Goal: Task Accomplishment & Management: Manage account settings

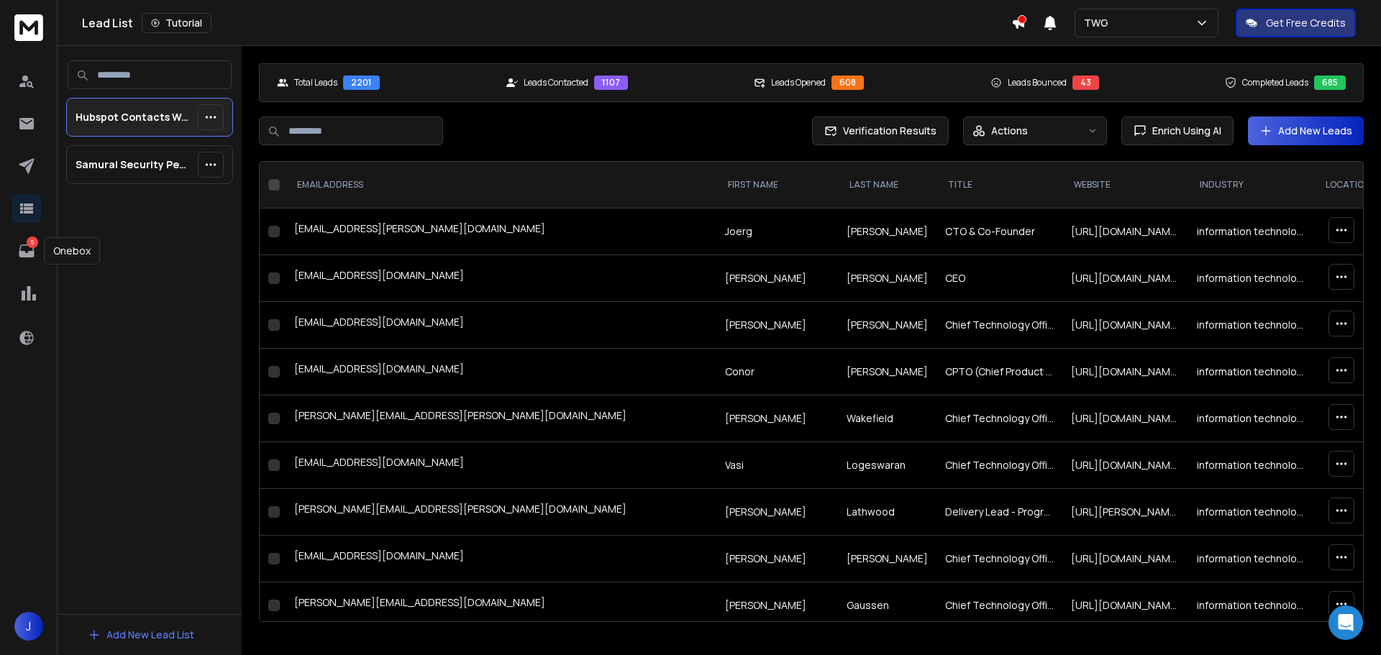
click at [30, 254] on icon at bounding box center [26, 250] width 15 height 13
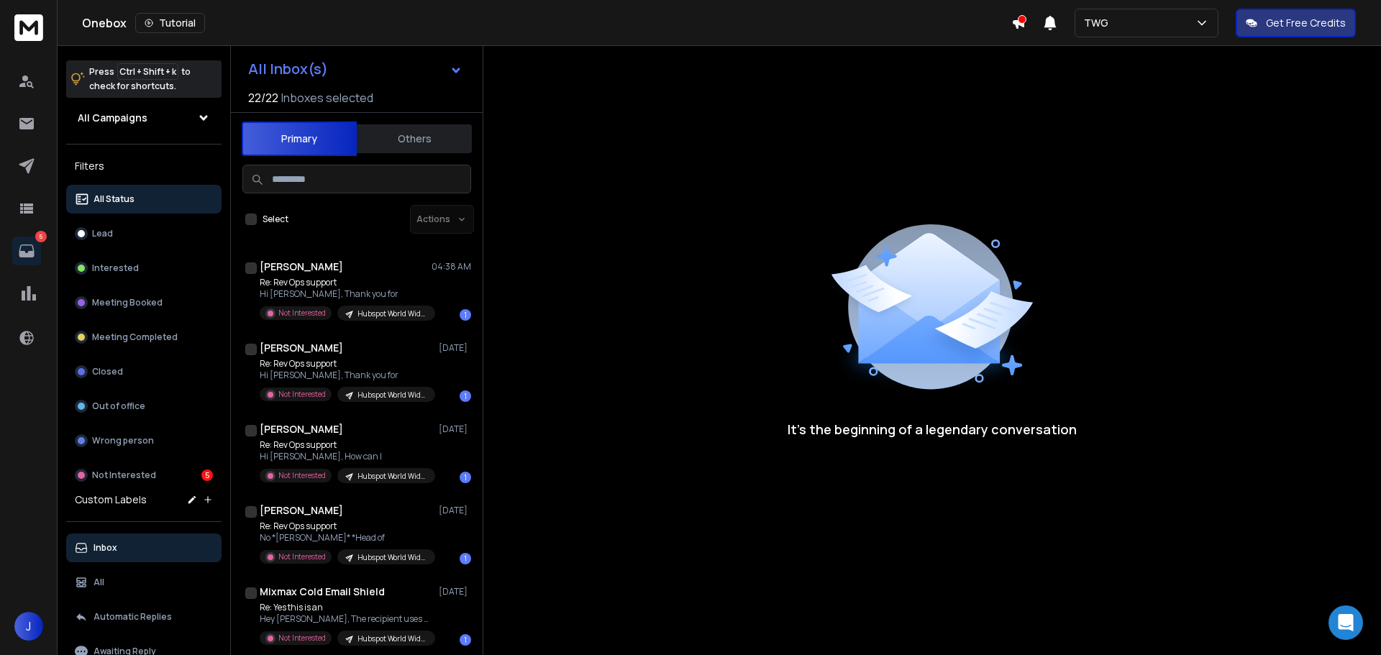
click at [343, 273] on h1 "[PERSON_NAME]" at bounding box center [301, 267] width 83 height 14
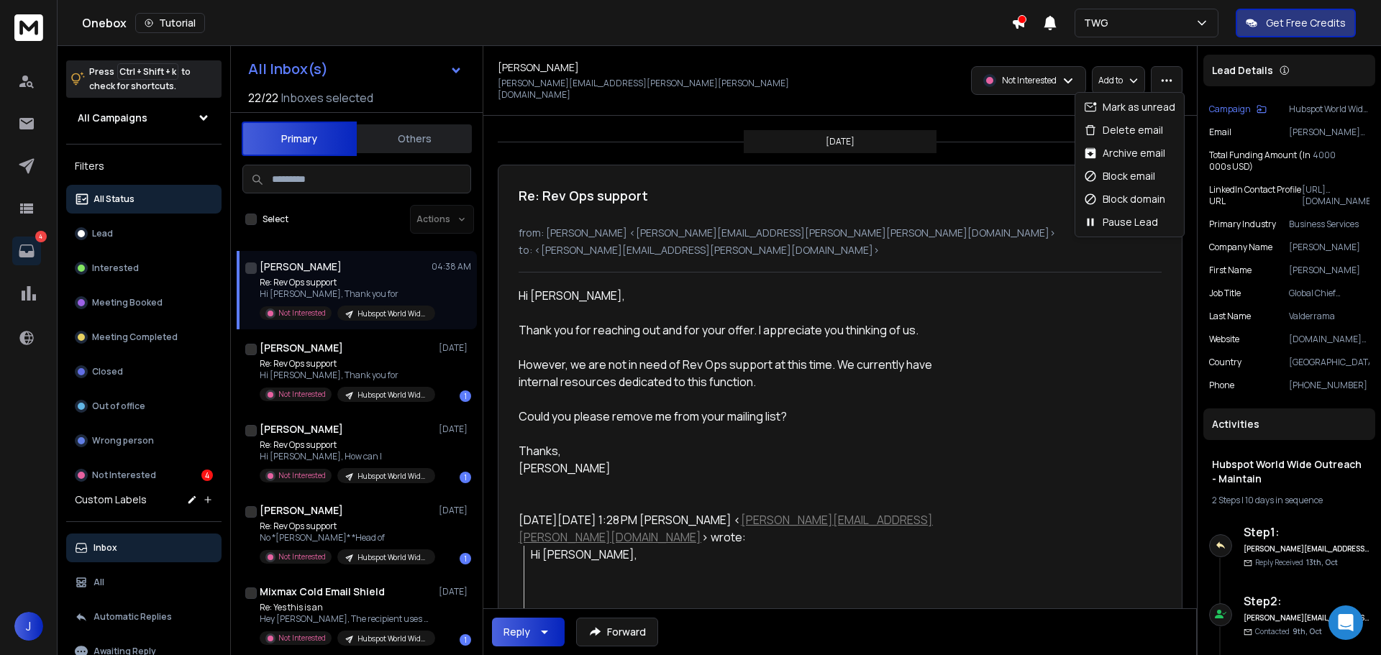
click at [1169, 74] on icon "button" at bounding box center [1166, 80] width 13 height 13
click at [1110, 175] on div "Block email" at bounding box center [1119, 176] width 71 height 14
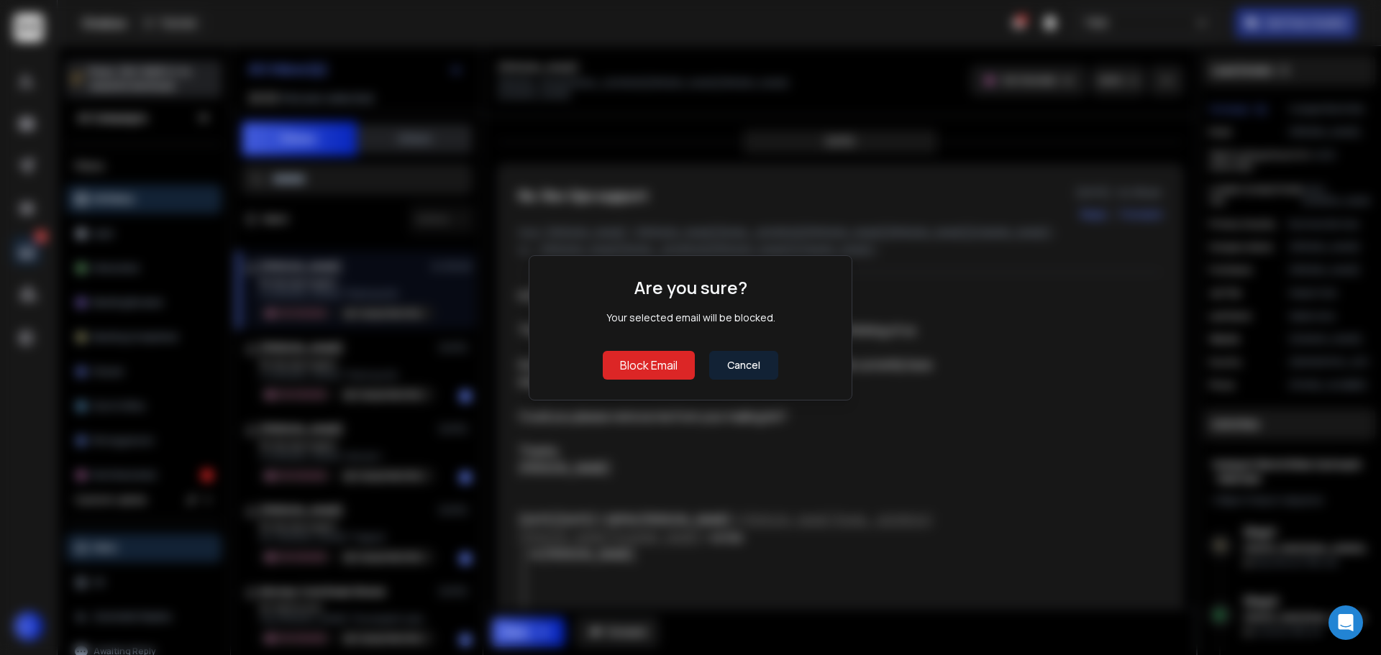
click at [646, 353] on button "Block Email" at bounding box center [649, 365] width 92 height 29
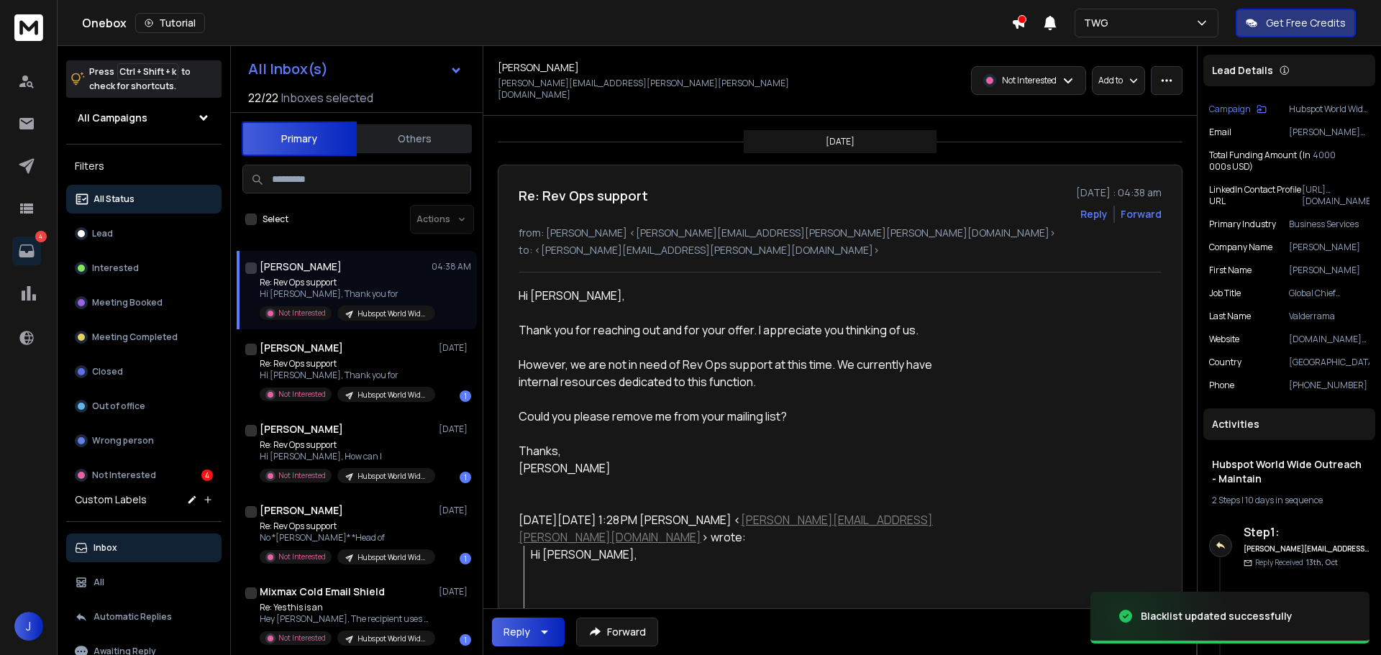
click at [308, 377] on p "Hi [PERSON_NAME], Thank you for" at bounding box center [346, 376] width 173 height 12
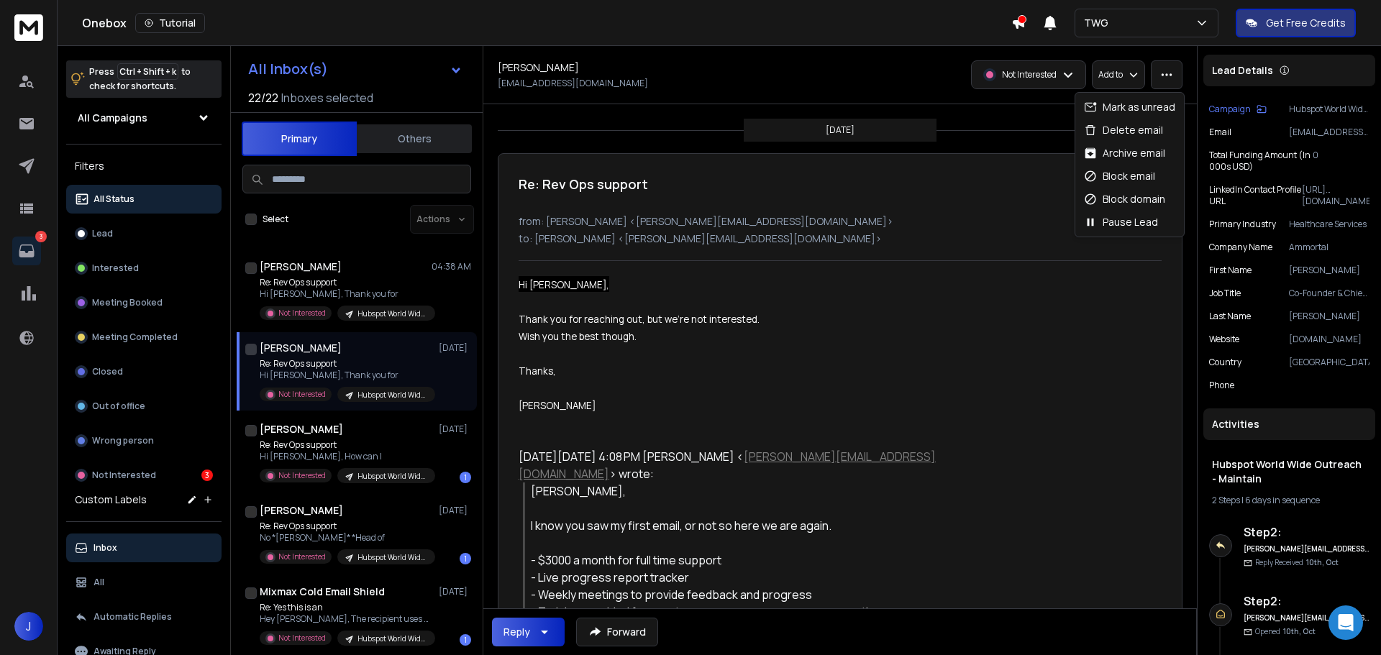
click at [1160, 78] on icon "button" at bounding box center [1166, 74] width 13 height 13
click at [1135, 179] on div "Block email" at bounding box center [1119, 176] width 71 height 14
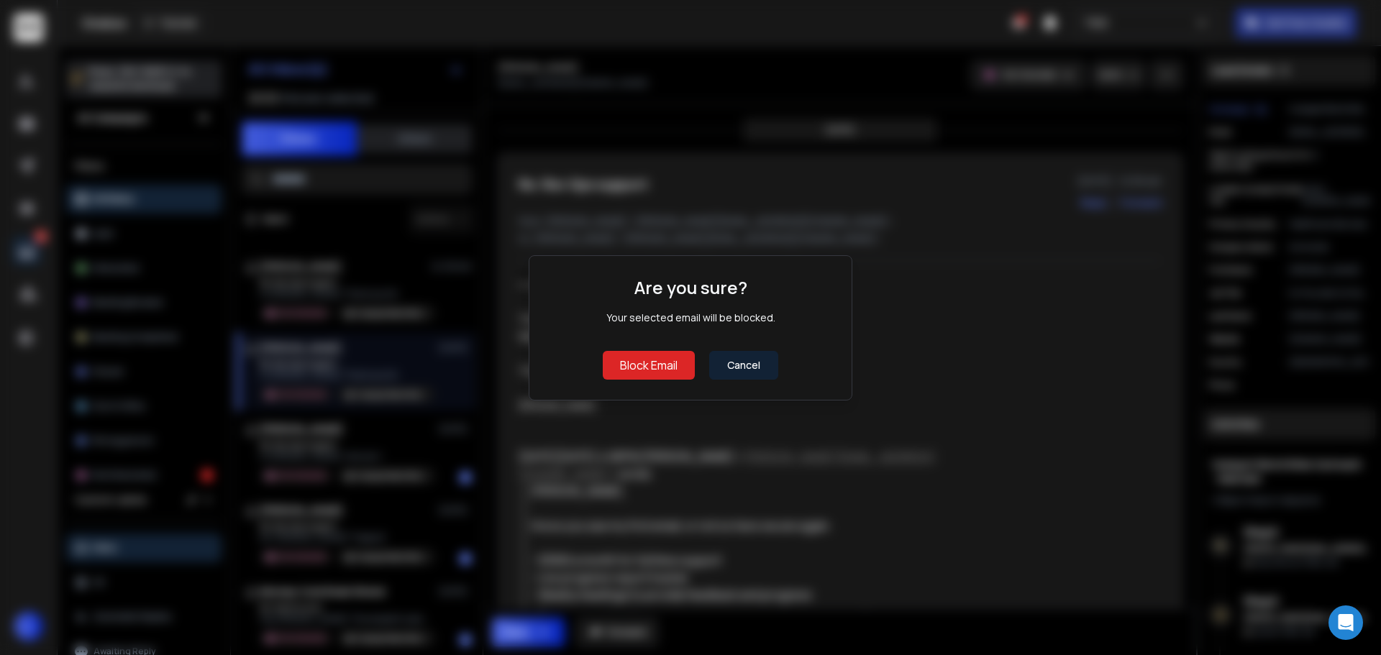
click at [623, 370] on button "Block Email" at bounding box center [649, 365] width 92 height 29
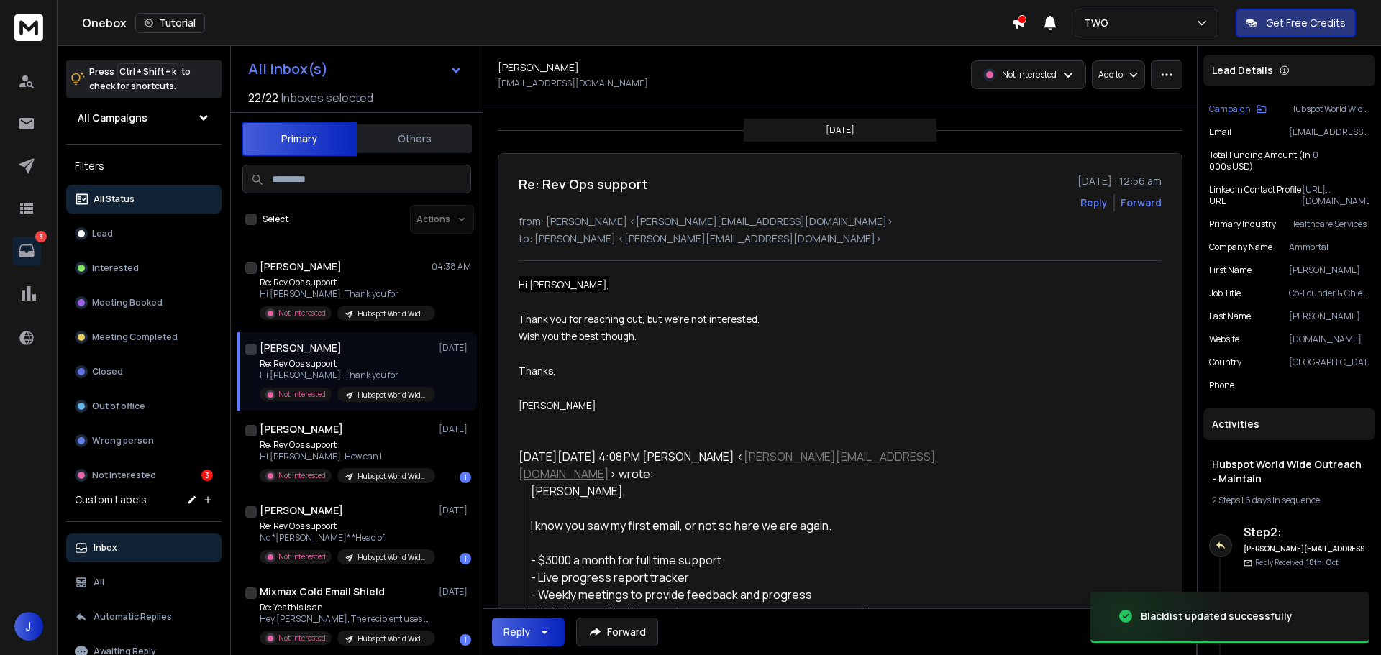
click at [343, 444] on p "Re: Rev Ops support" at bounding box center [346, 445] width 173 height 12
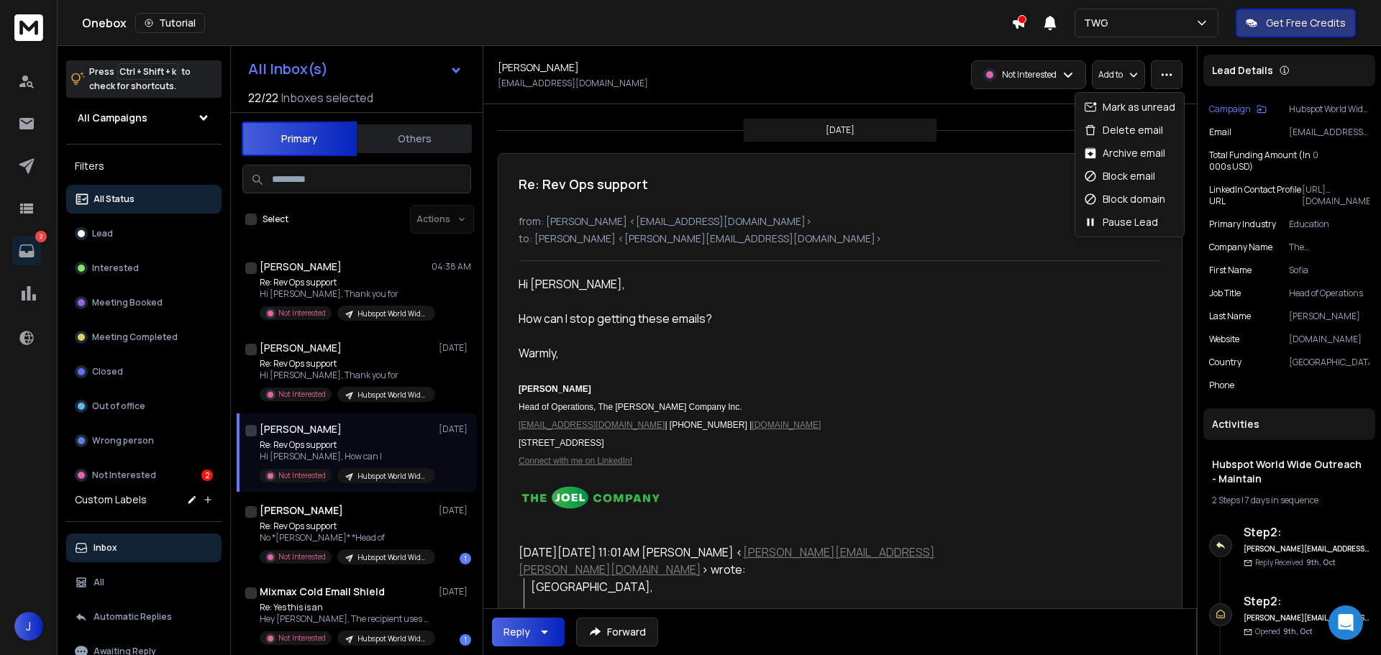
click at [1166, 68] on icon "button" at bounding box center [1166, 74] width 13 height 13
click at [1130, 178] on div "Block email" at bounding box center [1119, 176] width 71 height 14
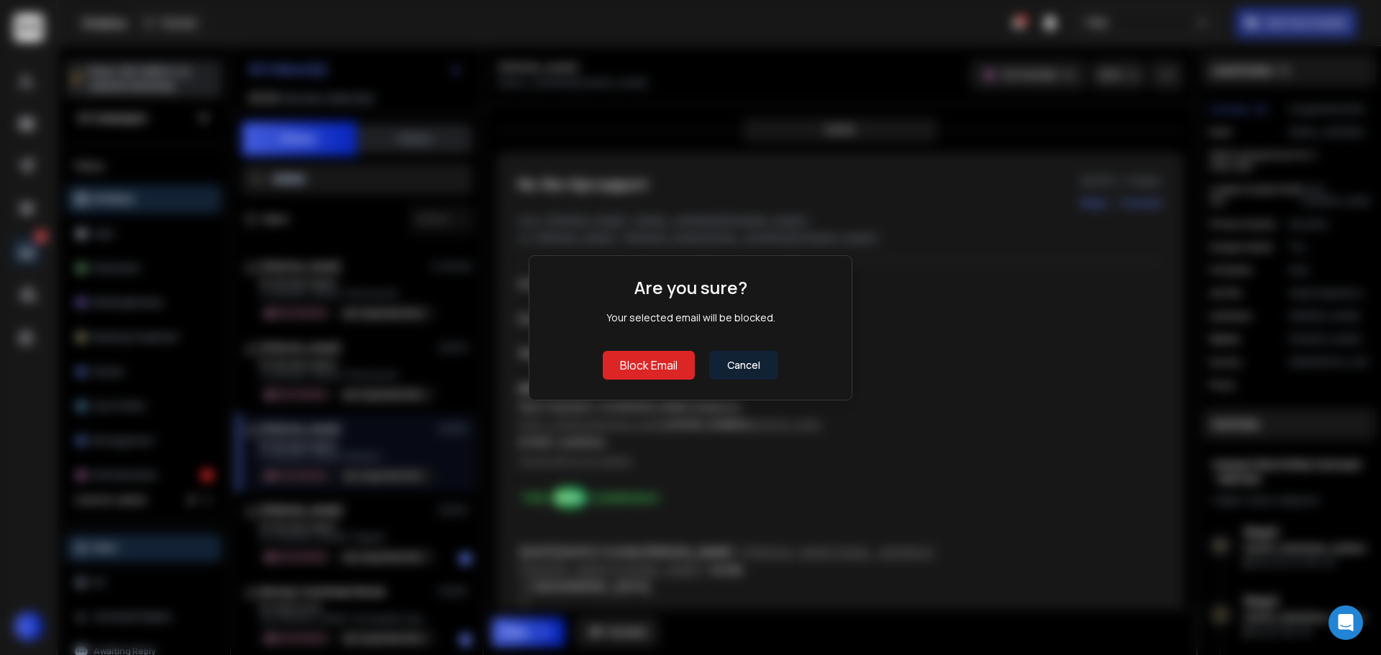
click at [617, 372] on button "Block Email" at bounding box center [649, 365] width 92 height 29
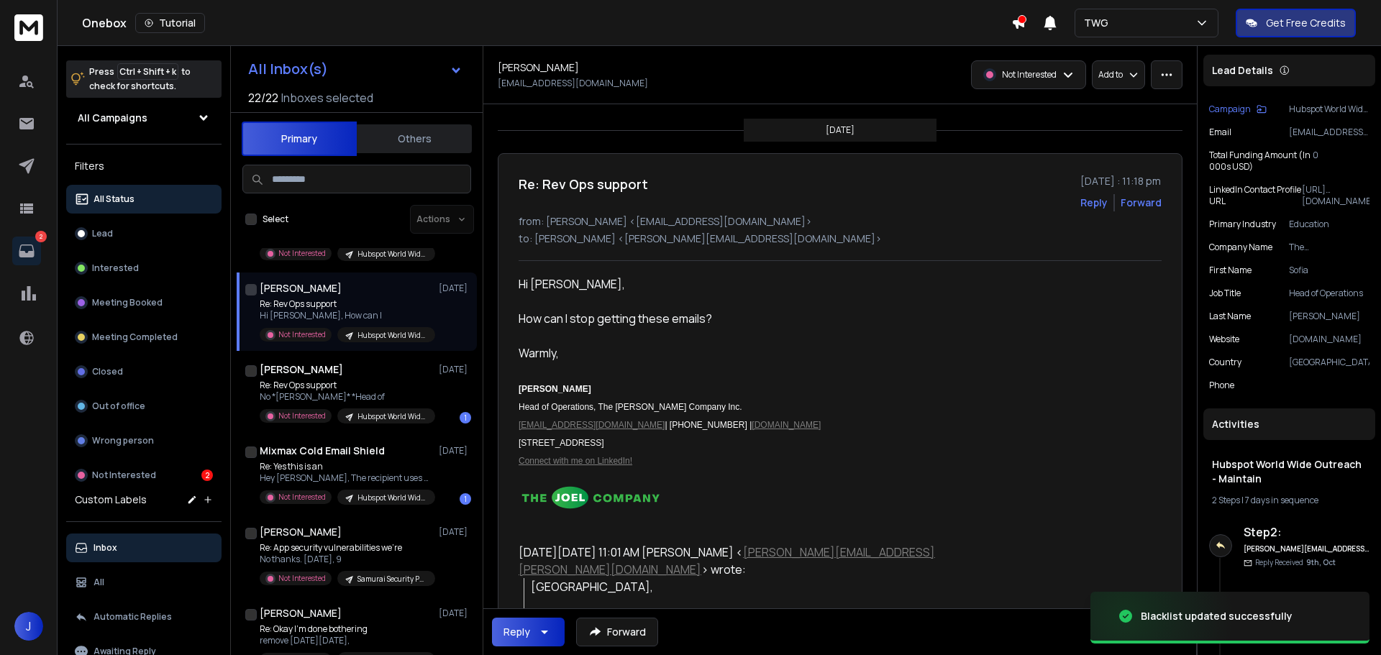
scroll to position [144, 0]
click at [316, 383] on p "Re: Rev Ops support" at bounding box center [346, 383] width 173 height 12
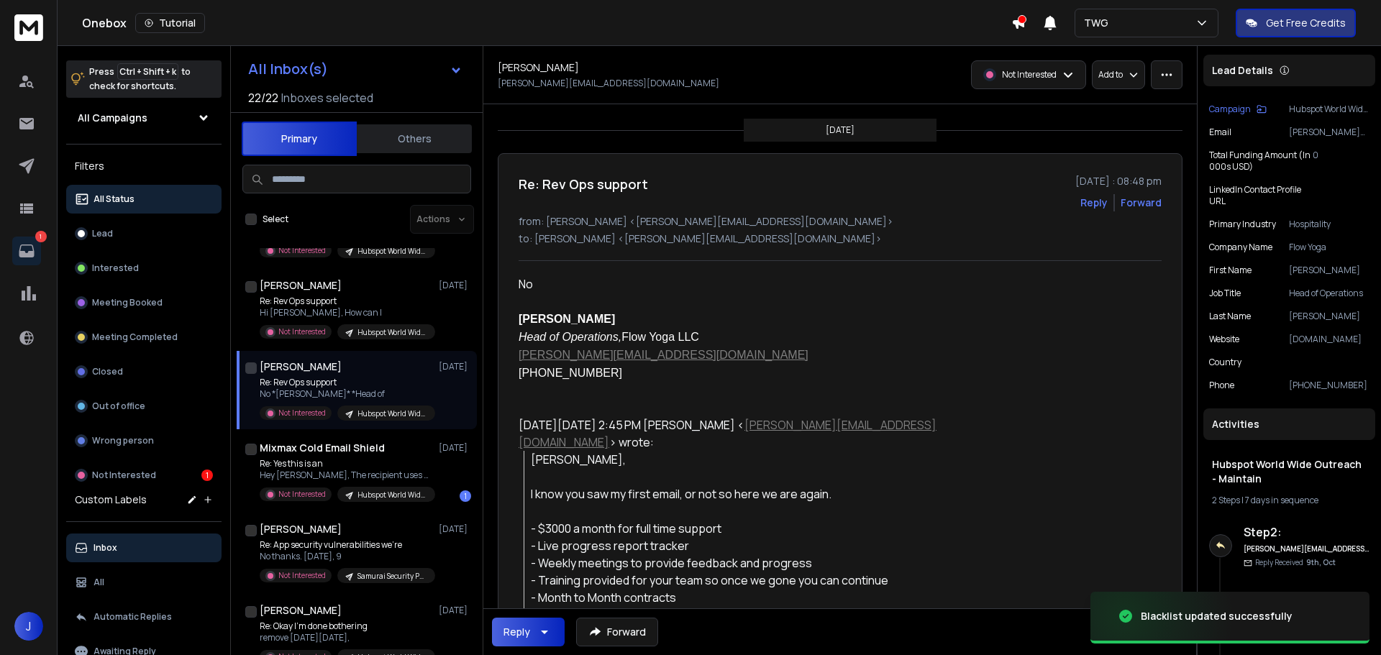
click at [1161, 73] on icon "button" at bounding box center [1166, 74] width 13 height 13
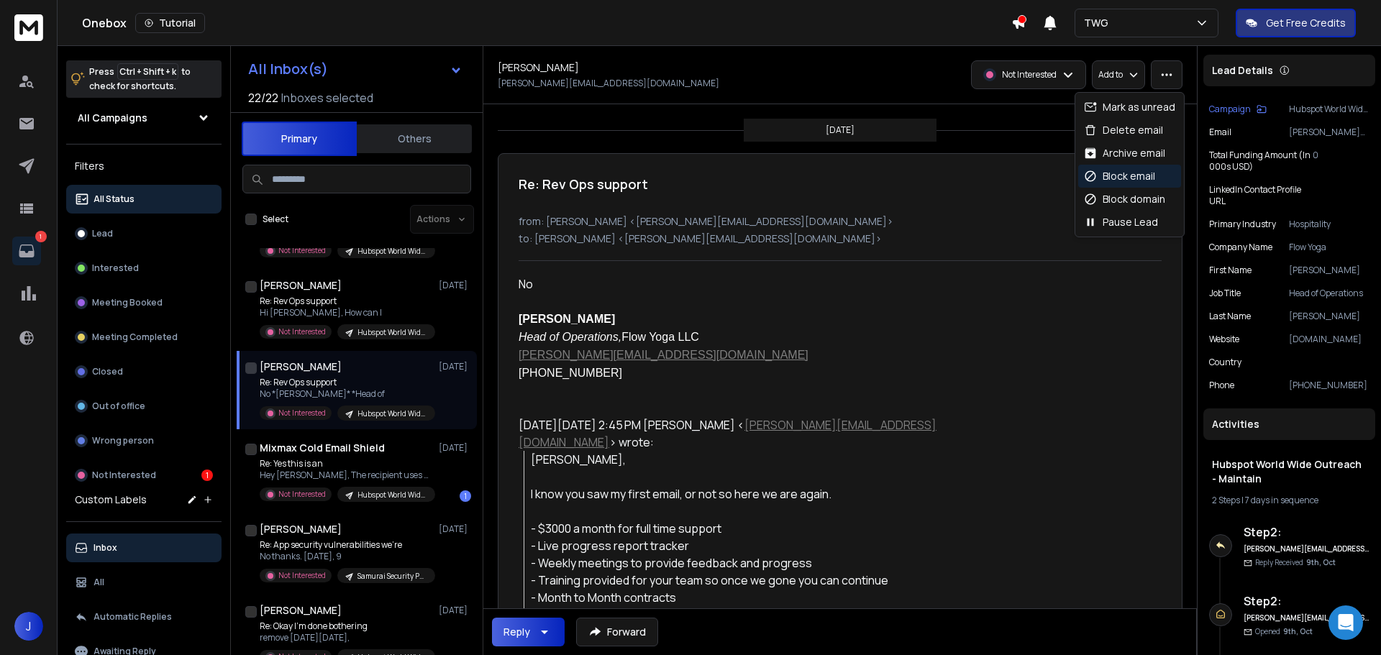
click at [1137, 180] on div "Block email" at bounding box center [1119, 176] width 71 height 14
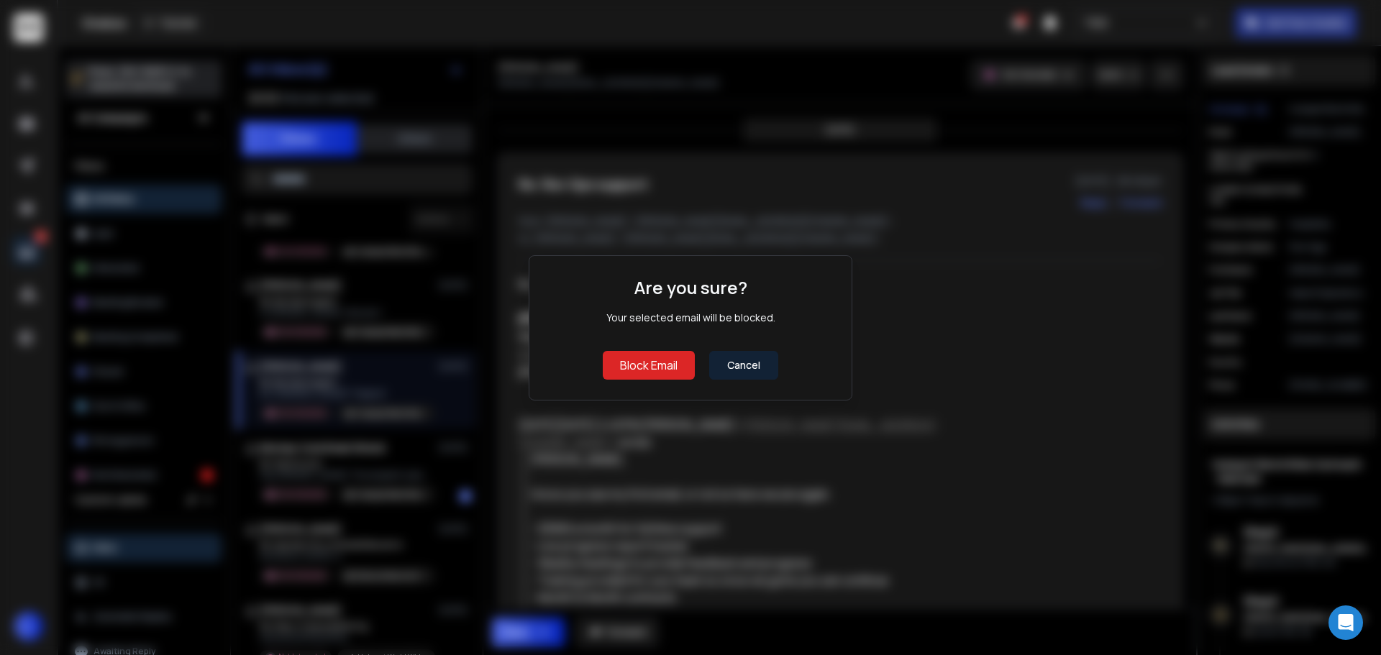
click at [636, 370] on button "Block Email" at bounding box center [649, 365] width 92 height 29
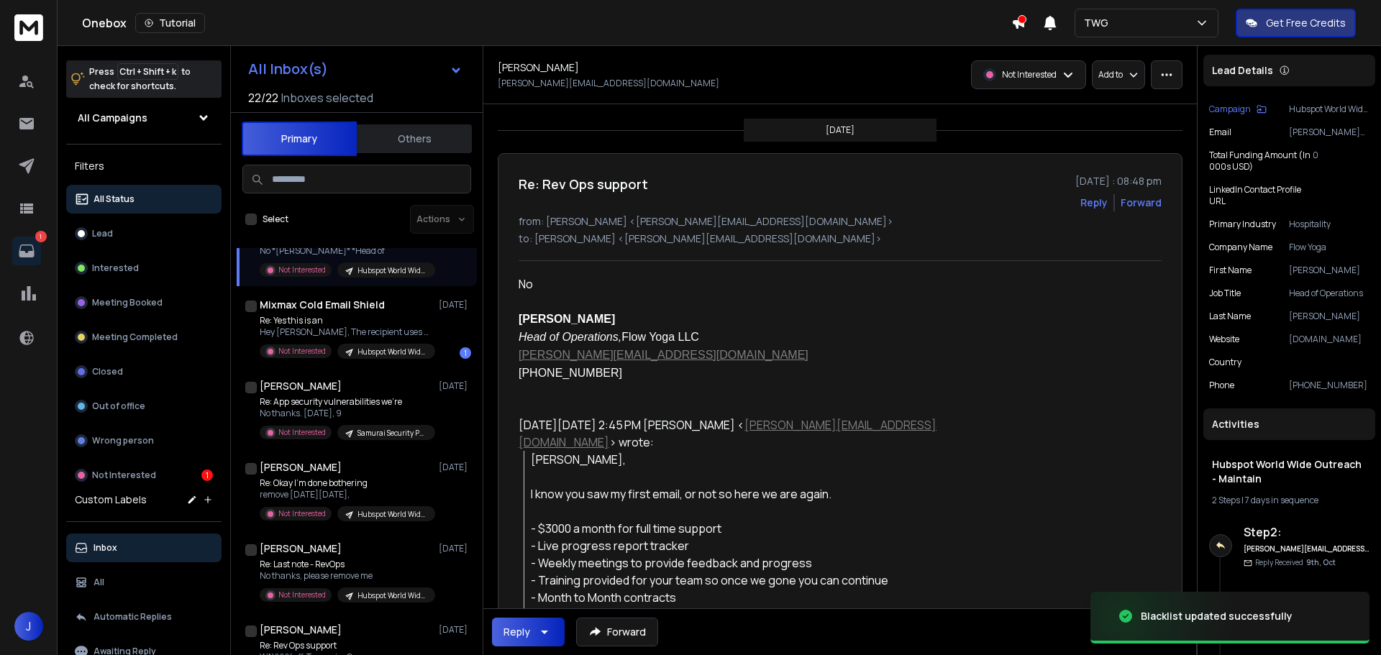
scroll to position [288, 0]
click at [311, 333] on p "Hey [PERSON_NAME], The recipient uses Mixmax" at bounding box center [346, 332] width 173 height 12
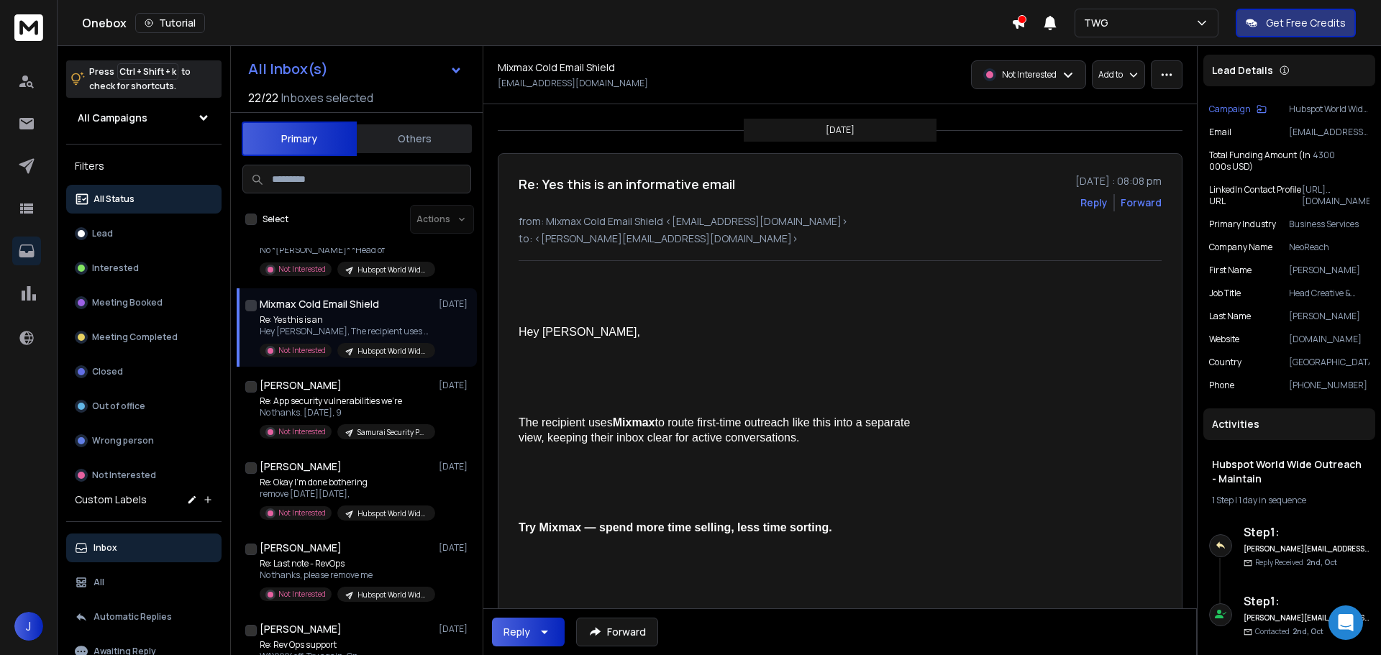
click at [320, 416] on p "No thanks. [DATE], 9" at bounding box center [346, 413] width 173 height 12
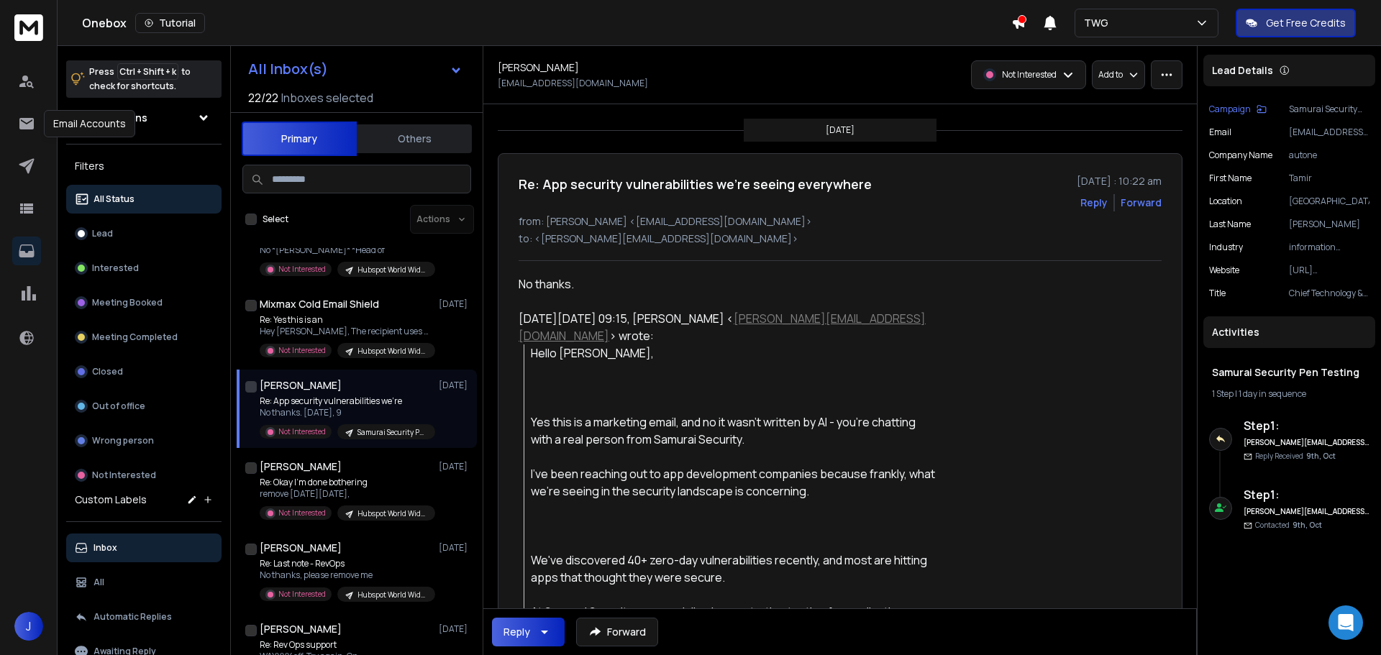
click at [22, 122] on icon at bounding box center [26, 124] width 14 height 12
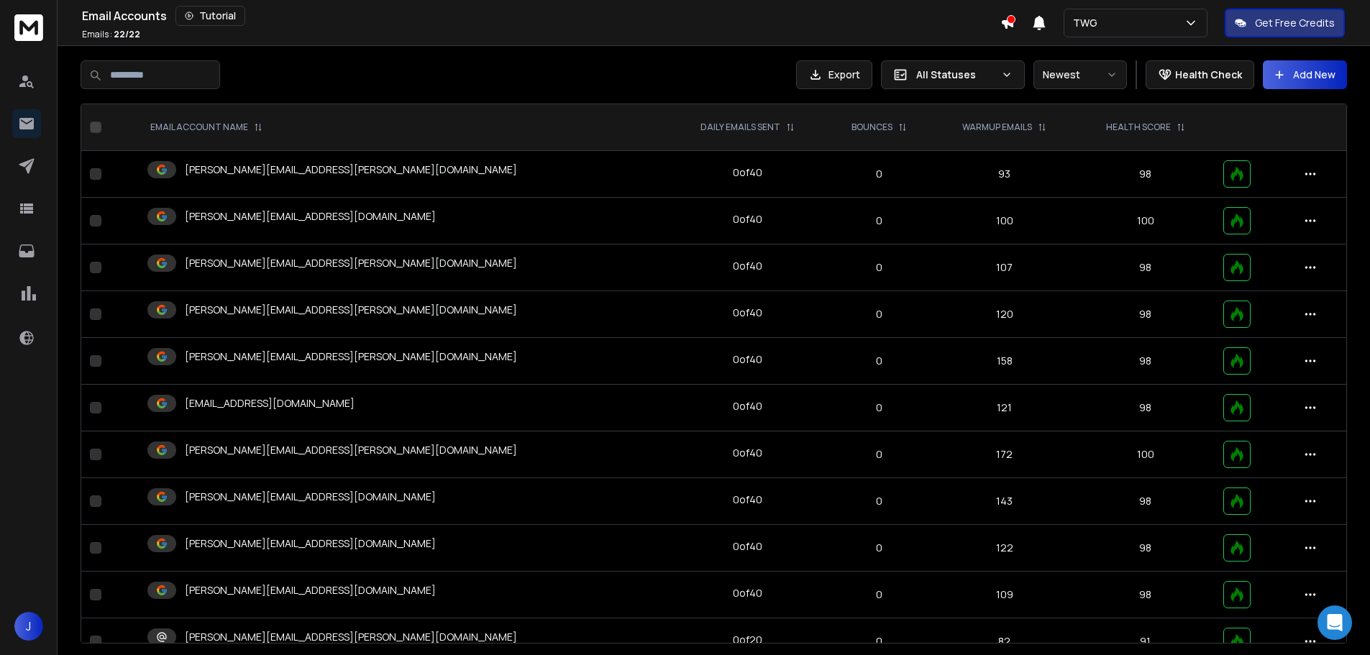
click at [1283, 172] on button at bounding box center [1310, 174] width 55 height 24
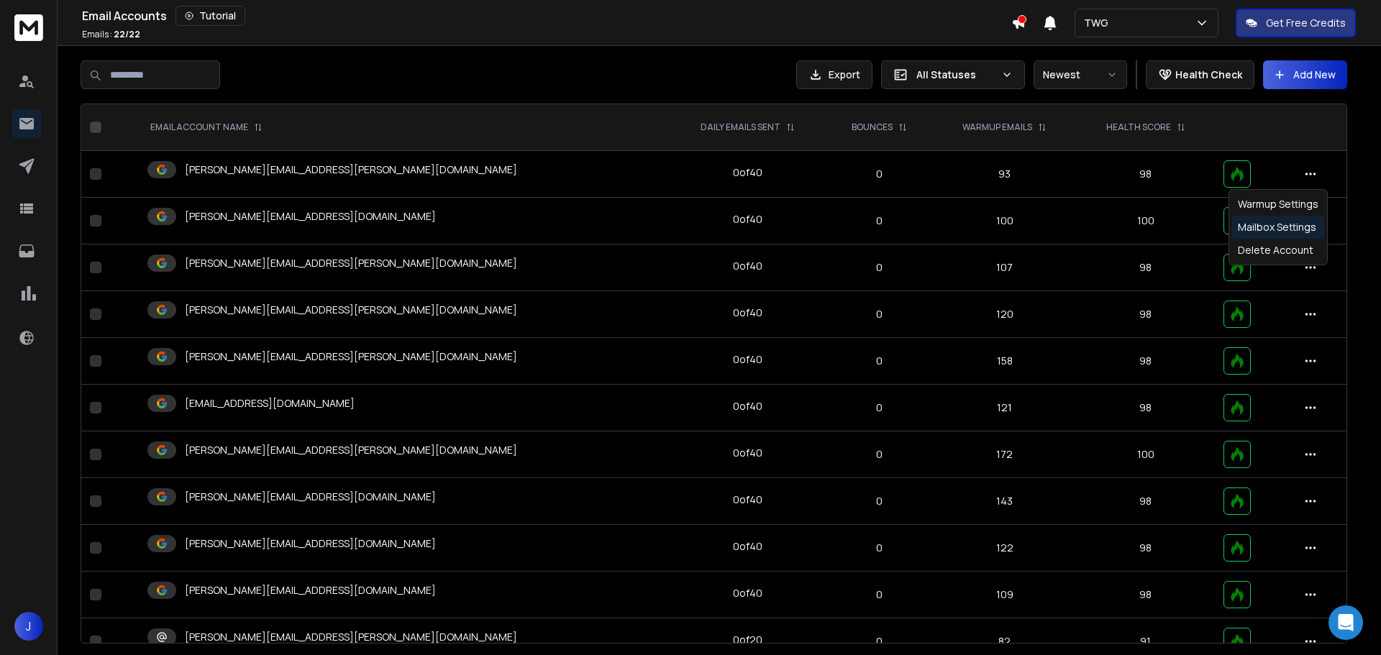
click at [1269, 229] on div "Mailbox Settings" at bounding box center [1278, 227] width 92 height 23
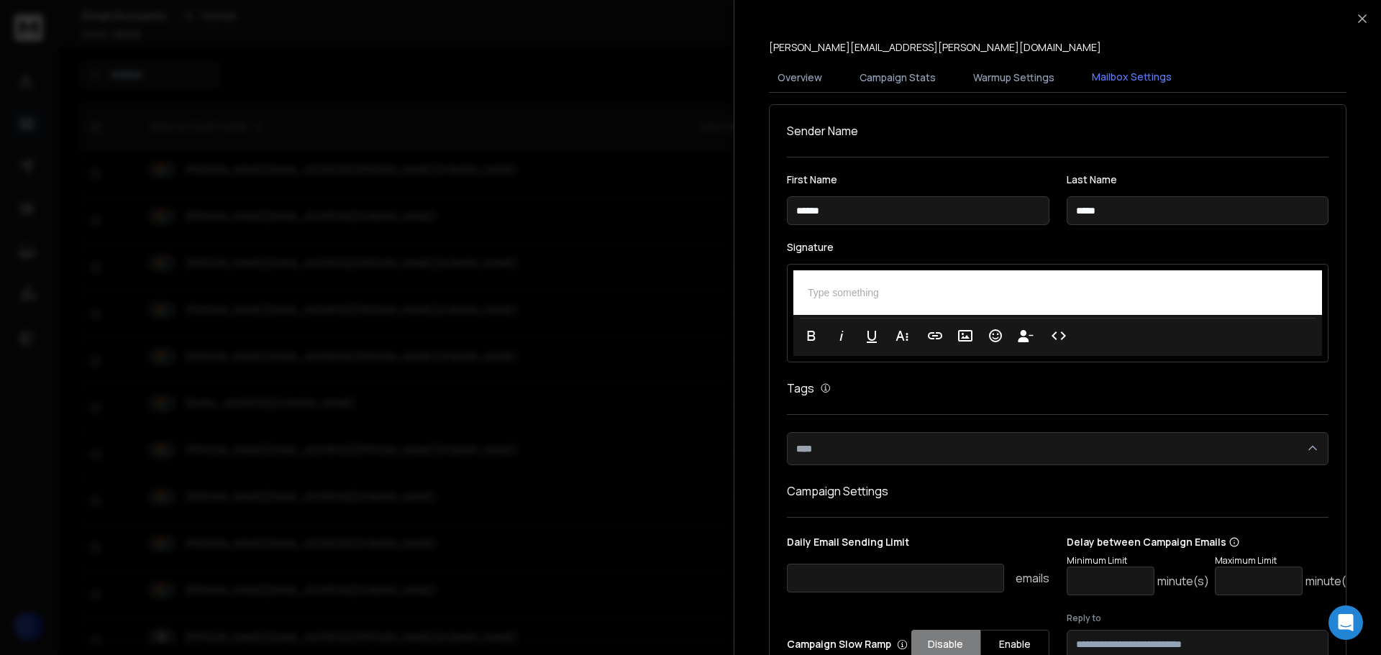
click at [1355, 17] on icon "button" at bounding box center [1362, 19] width 14 height 14
